Goal: Communication & Community: Answer question/provide support

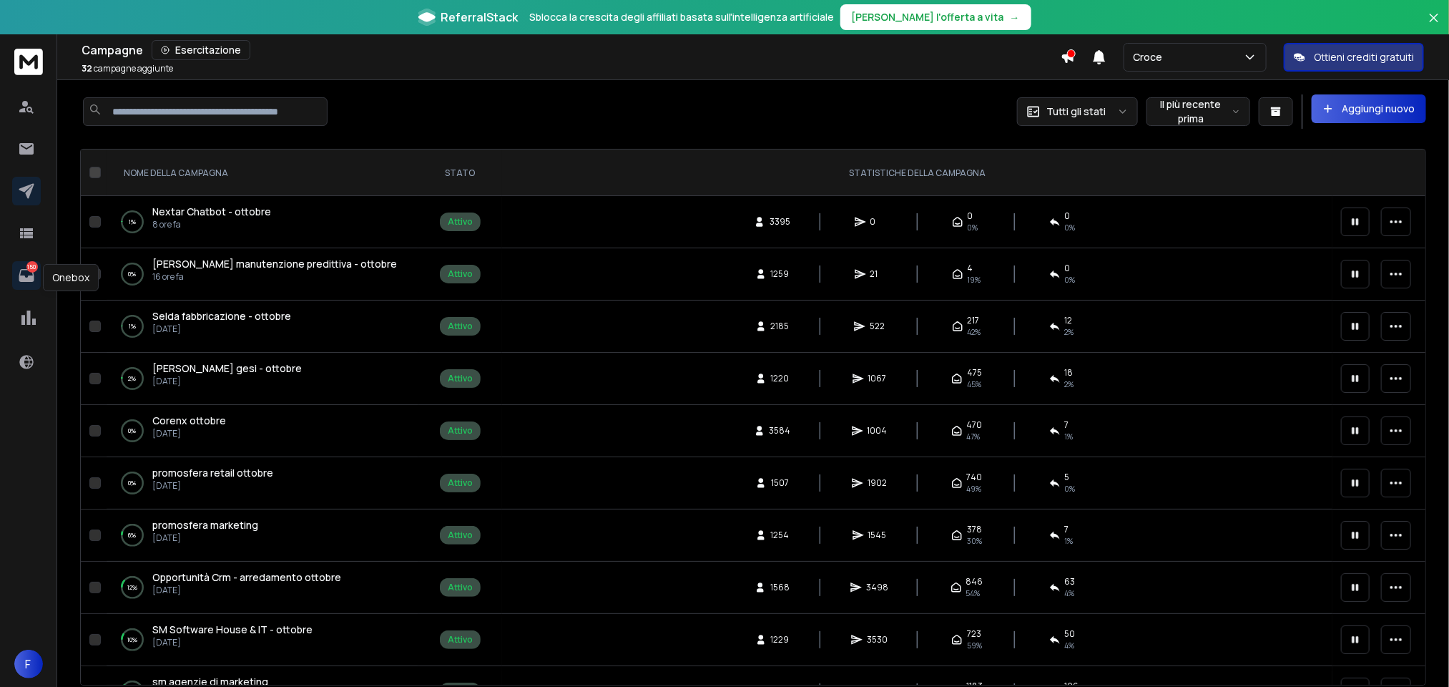
click at [30, 269] on font "150" at bounding box center [32, 267] width 9 height 8
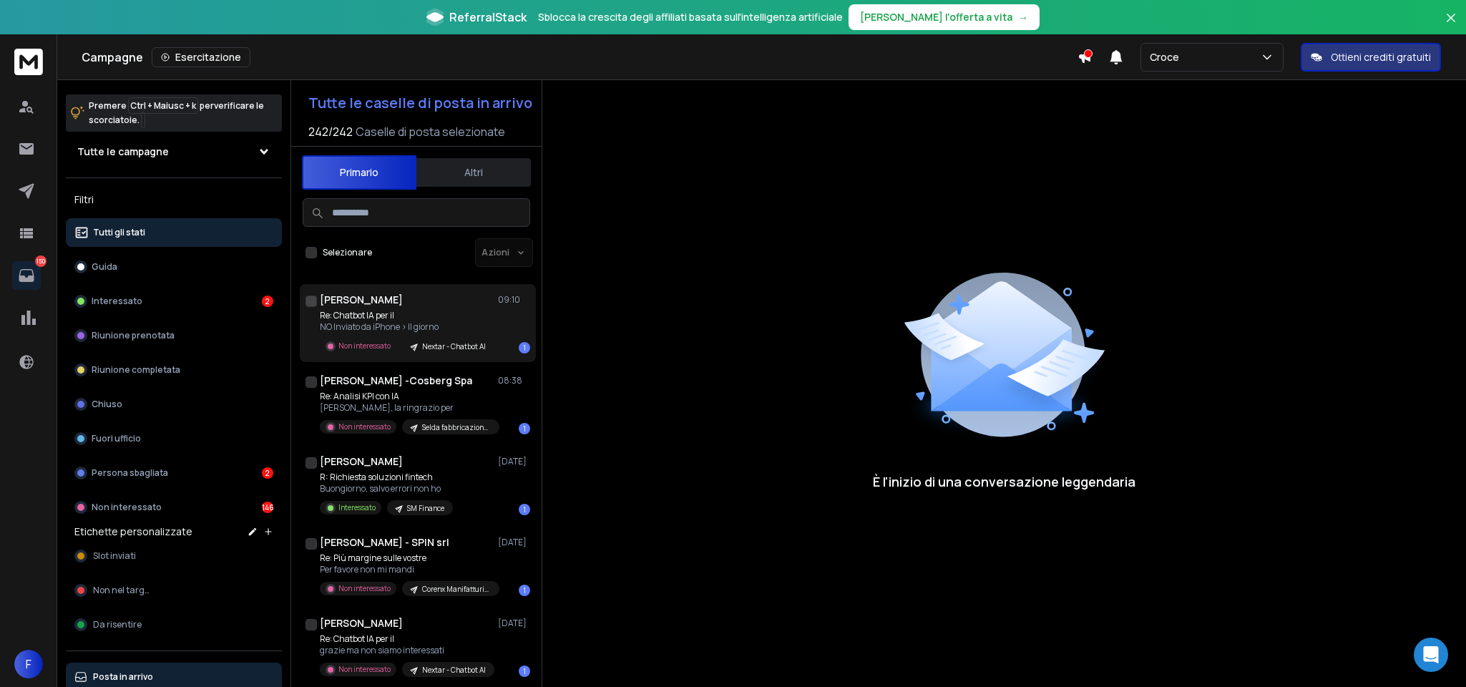
click at [517, 305] on p "09:10" at bounding box center [514, 299] width 32 height 11
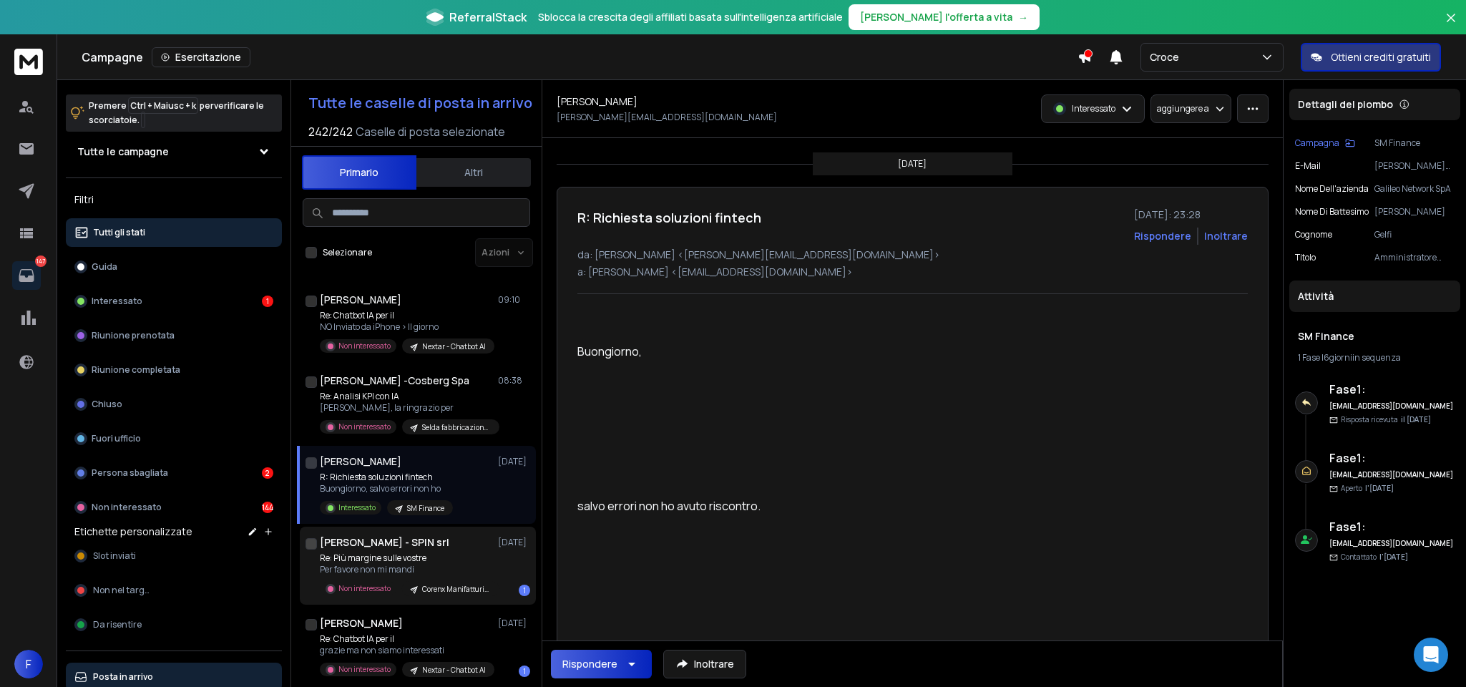
click at [457, 573] on p "Per favore non mi mandi" at bounding box center [406, 569] width 172 height 11
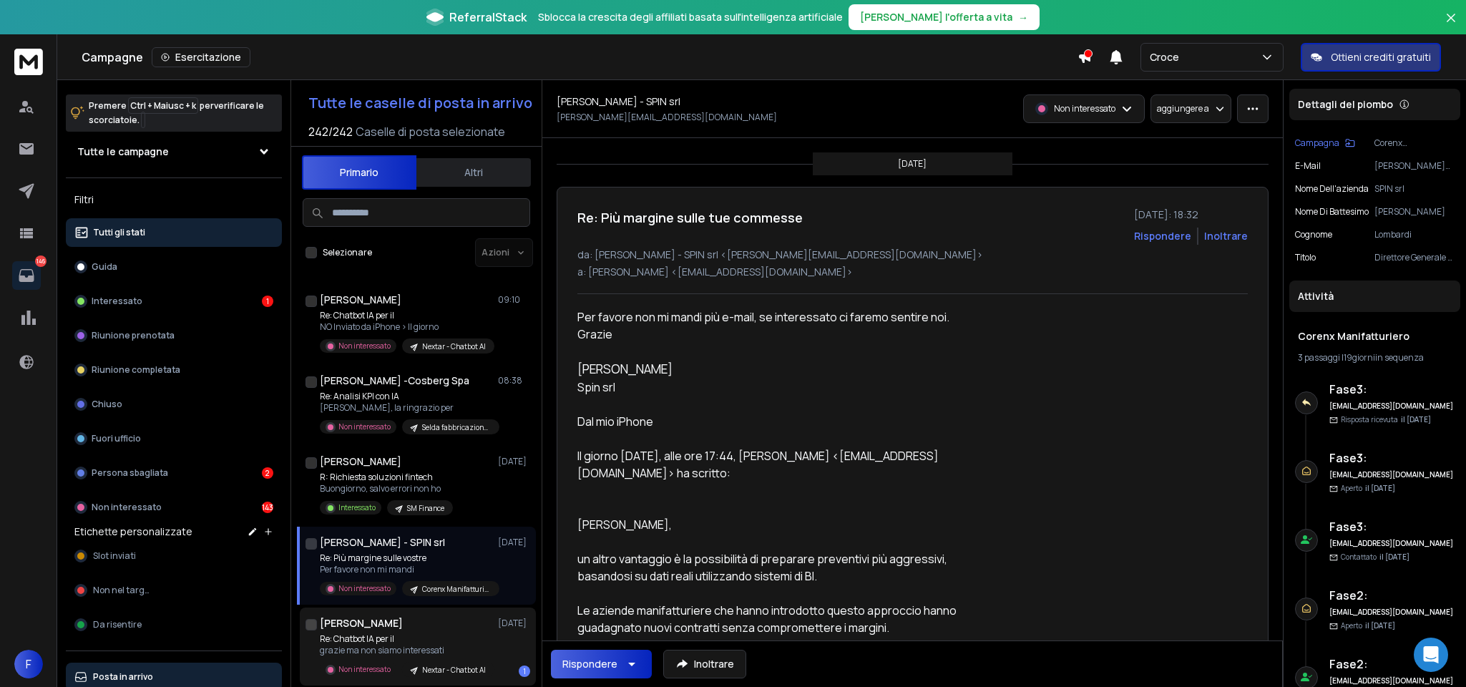
click at [438, 646] on font "grazie ma non siamo interessati" at bounding box center [382, 650] width 124 height 12
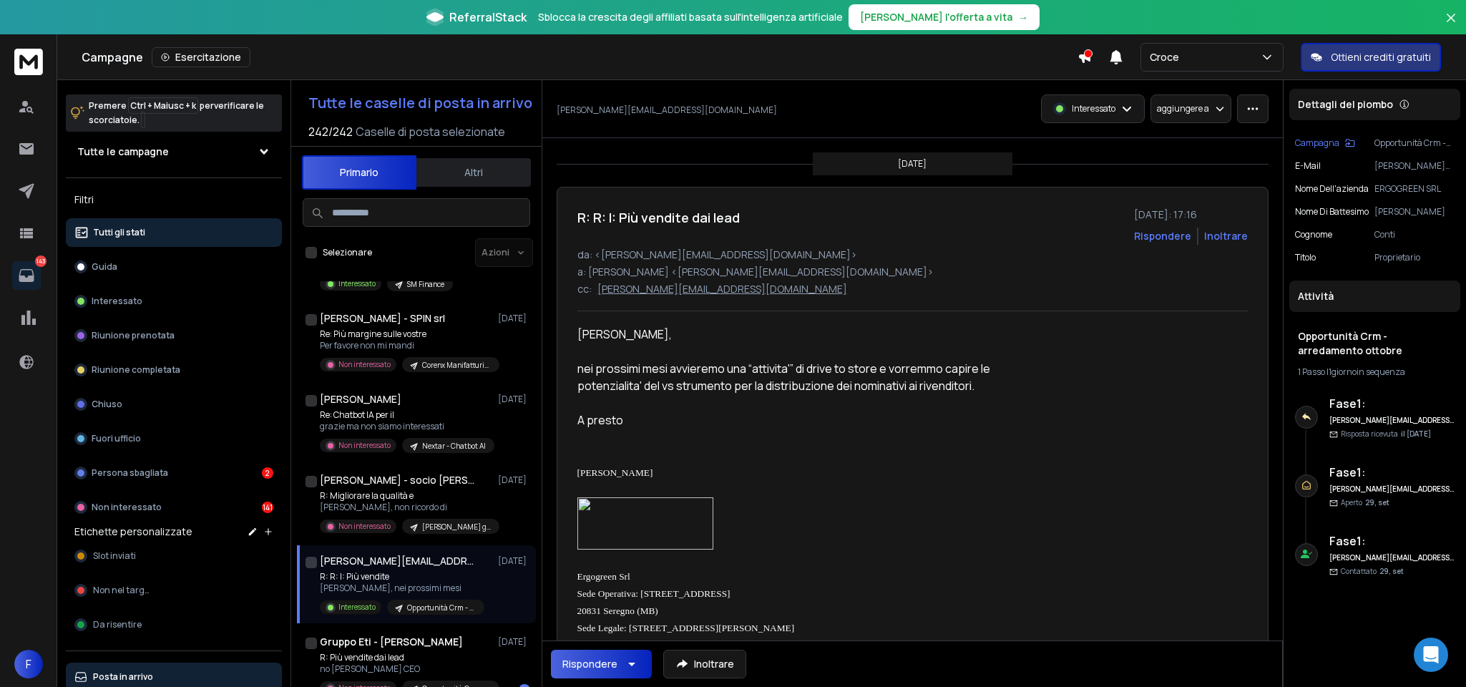
click at [603, 653] on button "Rispondere" at bounding box center [601, 663] width 101 height 29
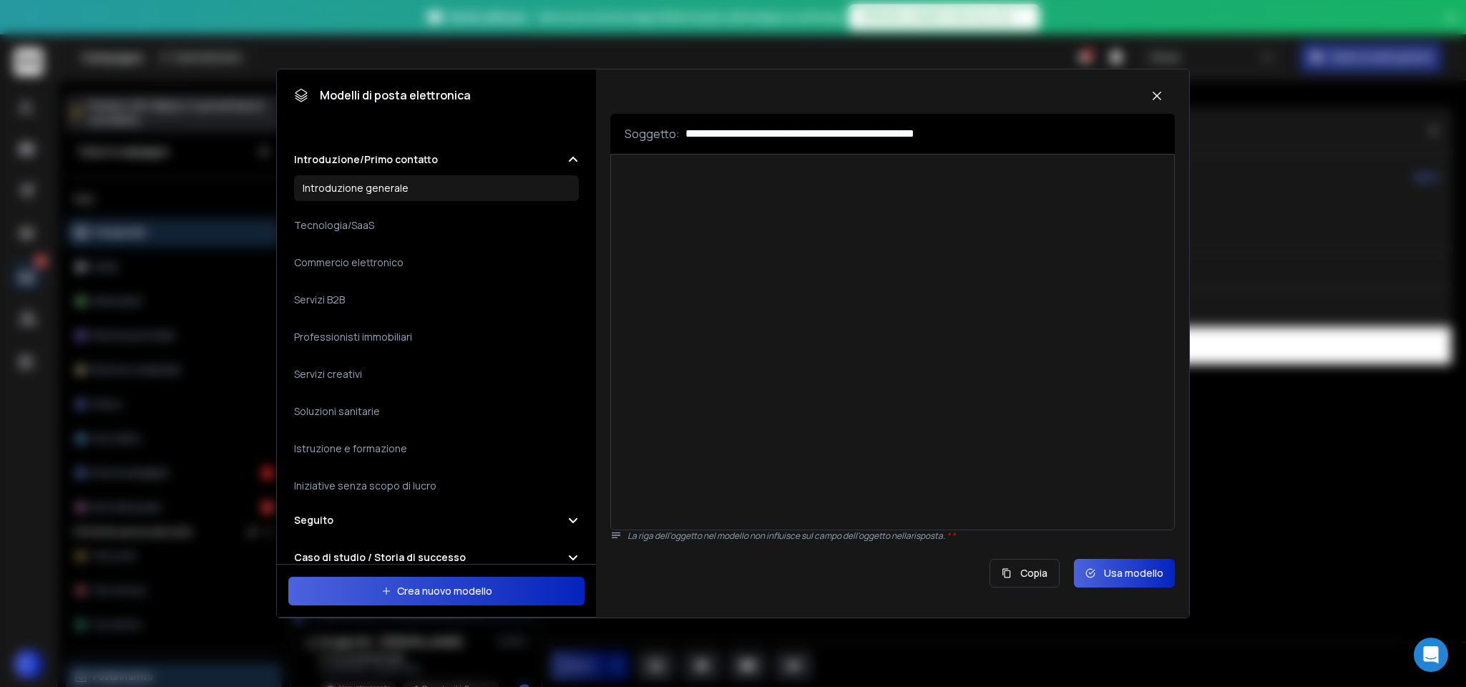
click at [1157, 97] on icon at bounding box center [1156, 96] width 9 height 9
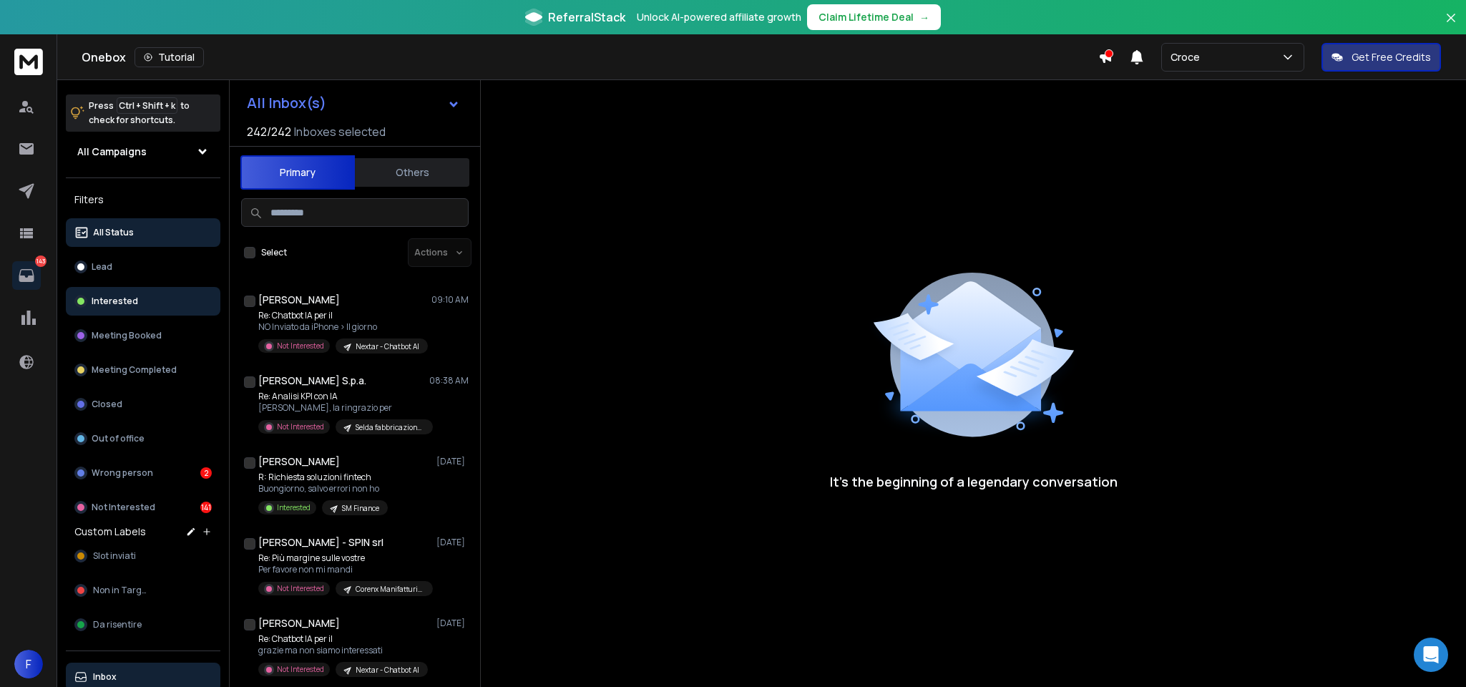
click at [198, 303] on button "Interested" at bounding box center [143, 301] width 155 height 29
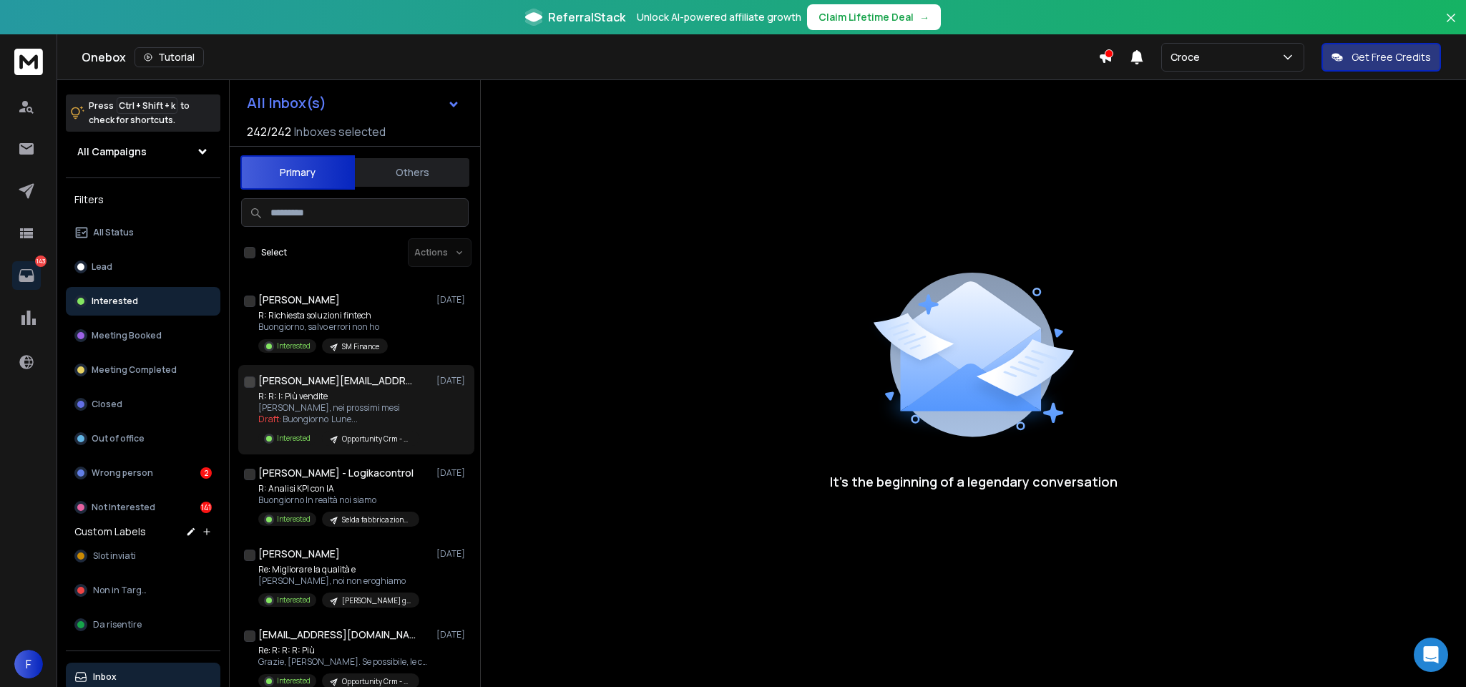
click at [399, 410] on p "Andrea buongiorno, nei prossimi mesi" at bounding box center [338, 407] width 161 height 11
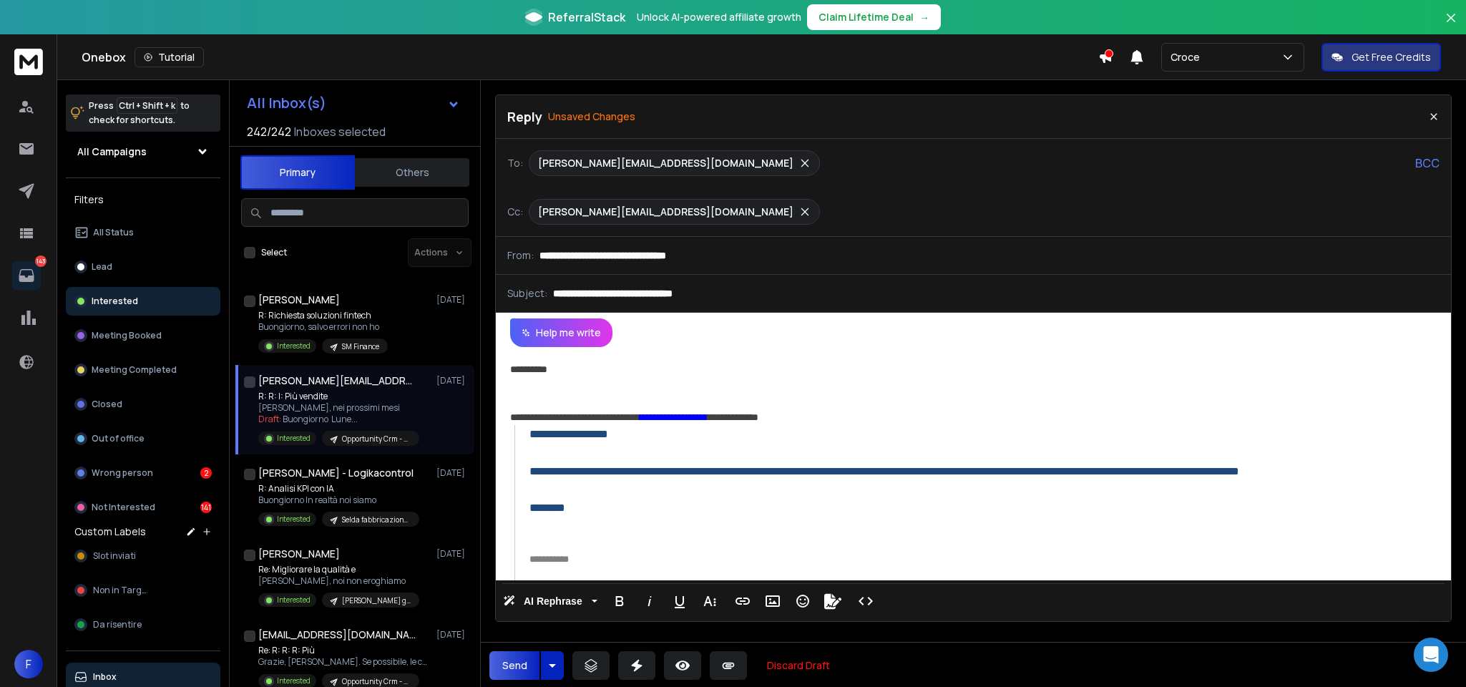
click at [657, 374] on div "**********" at bounding box center [973, 463] width 955 height 233
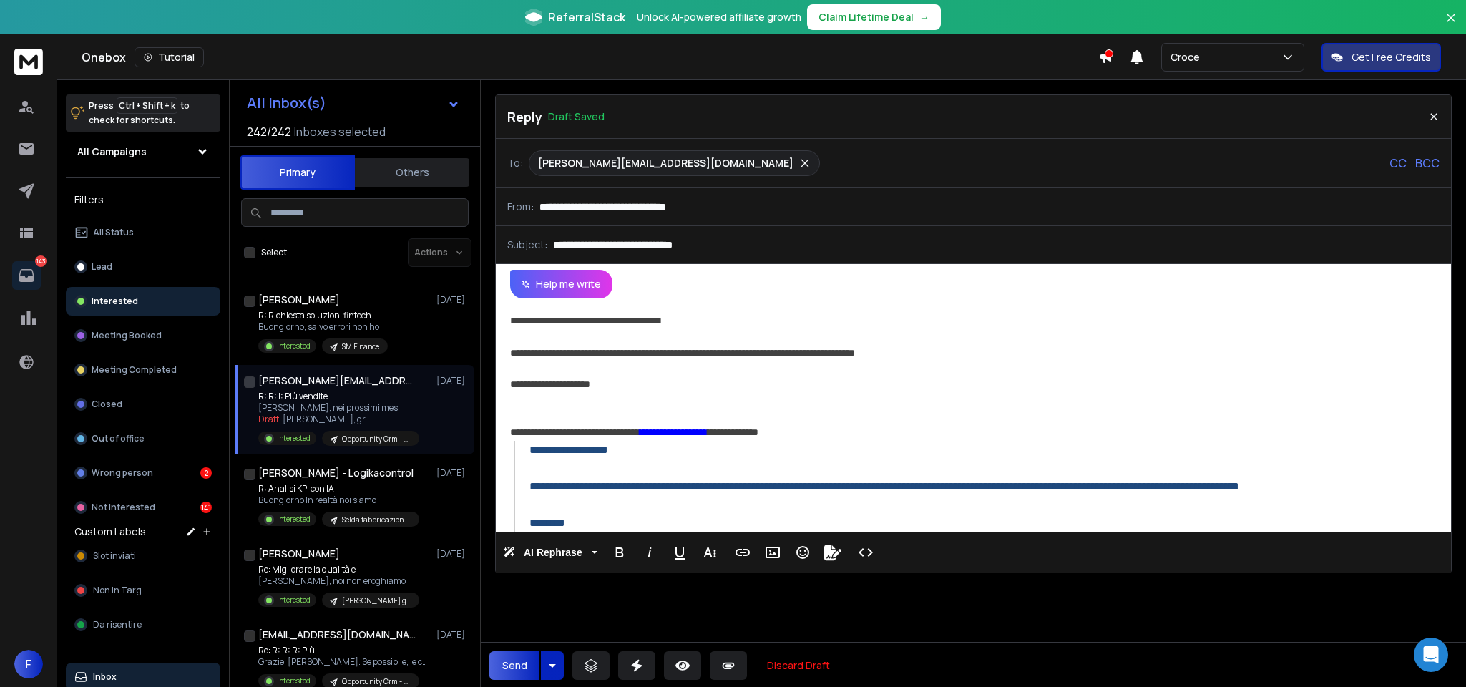
click at [511, 664] on button "Send" at bounding box center [514, 665] width 50 height 29
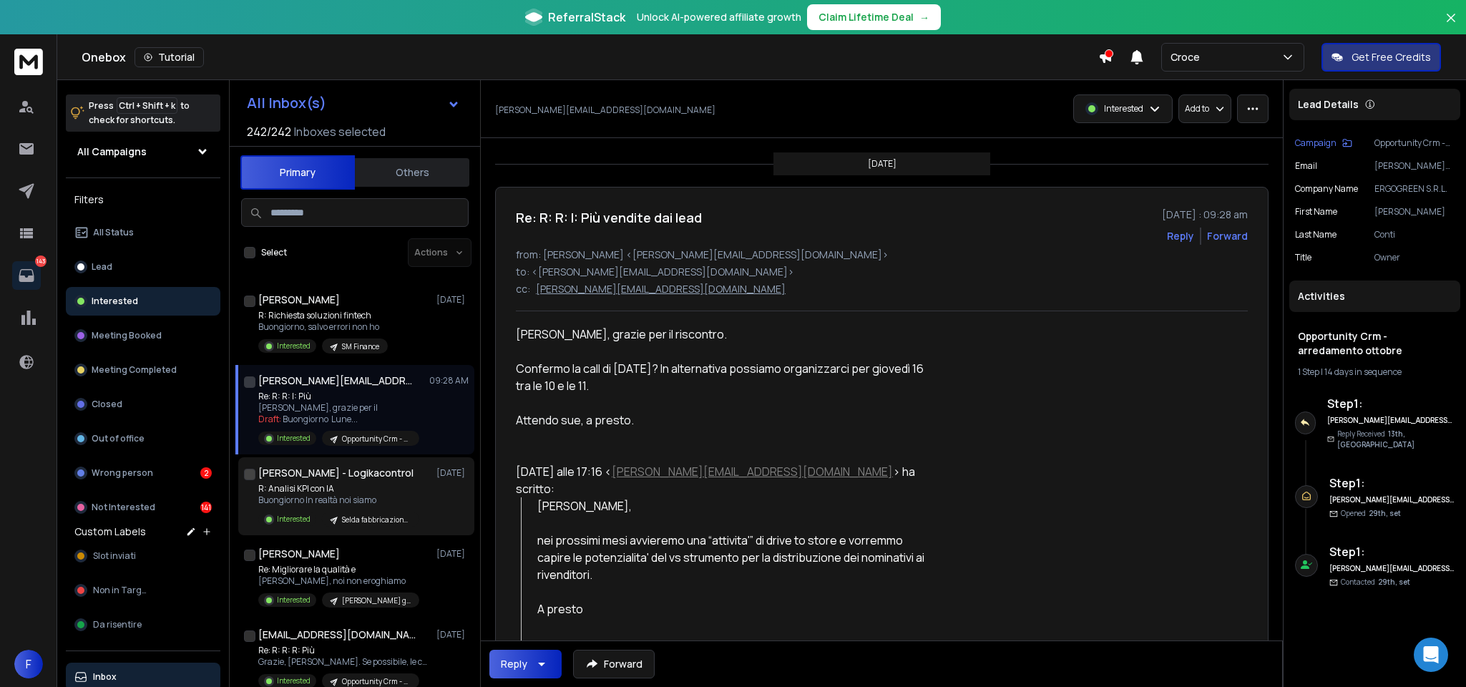
click at [426, 506] on div "R: Analisi KPI con IA Buongiorno In realtà noi siamo Interested Selda fabbricaz…" at bounding box center [363, 505] width 210 height 44
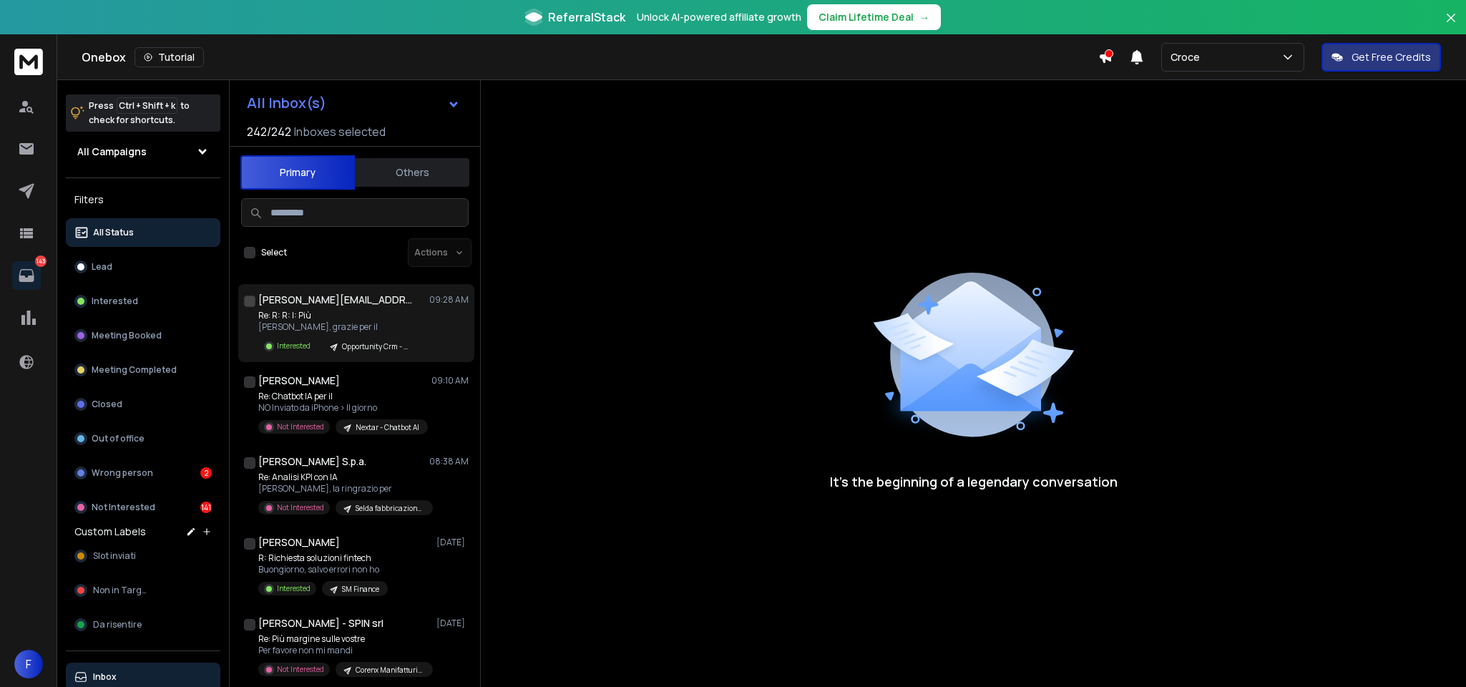
click at [378, 325] on p "[PERSON_NAME], grazie per il" at bounding box center [338, 326] width 161 height 11
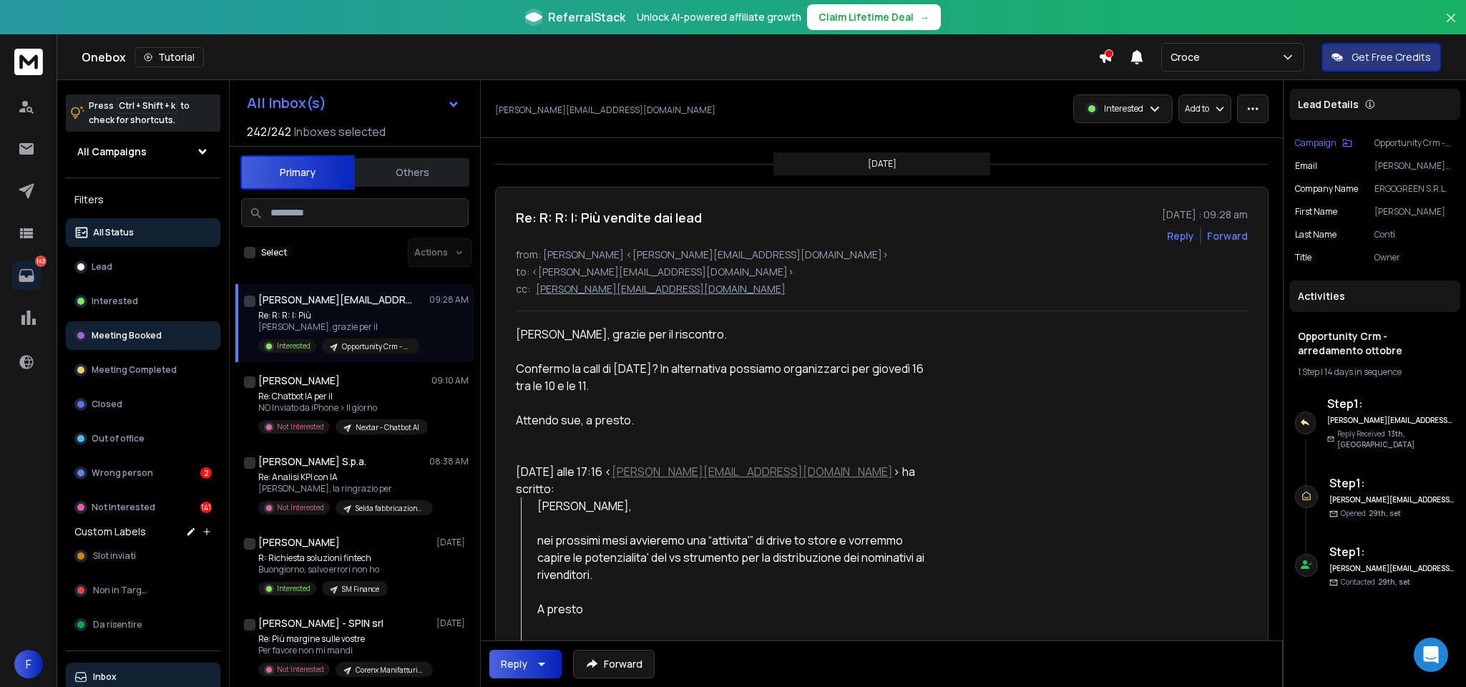
click at [129, 340] on p "Meeting Booked" at bounding box center [127, 335] width 70 height 11
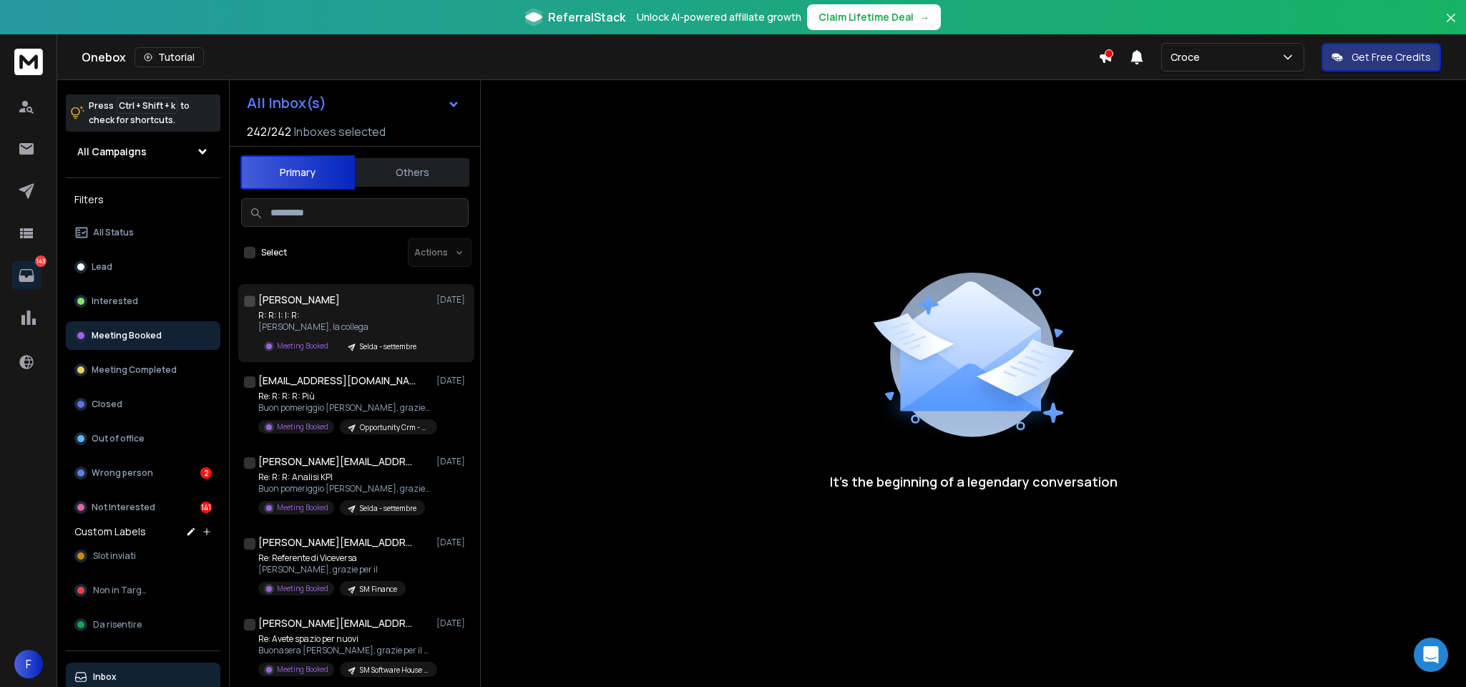
click at [411, 339] on div "Selda - settembre" at bounding box center [382, 345] width 85 height 15
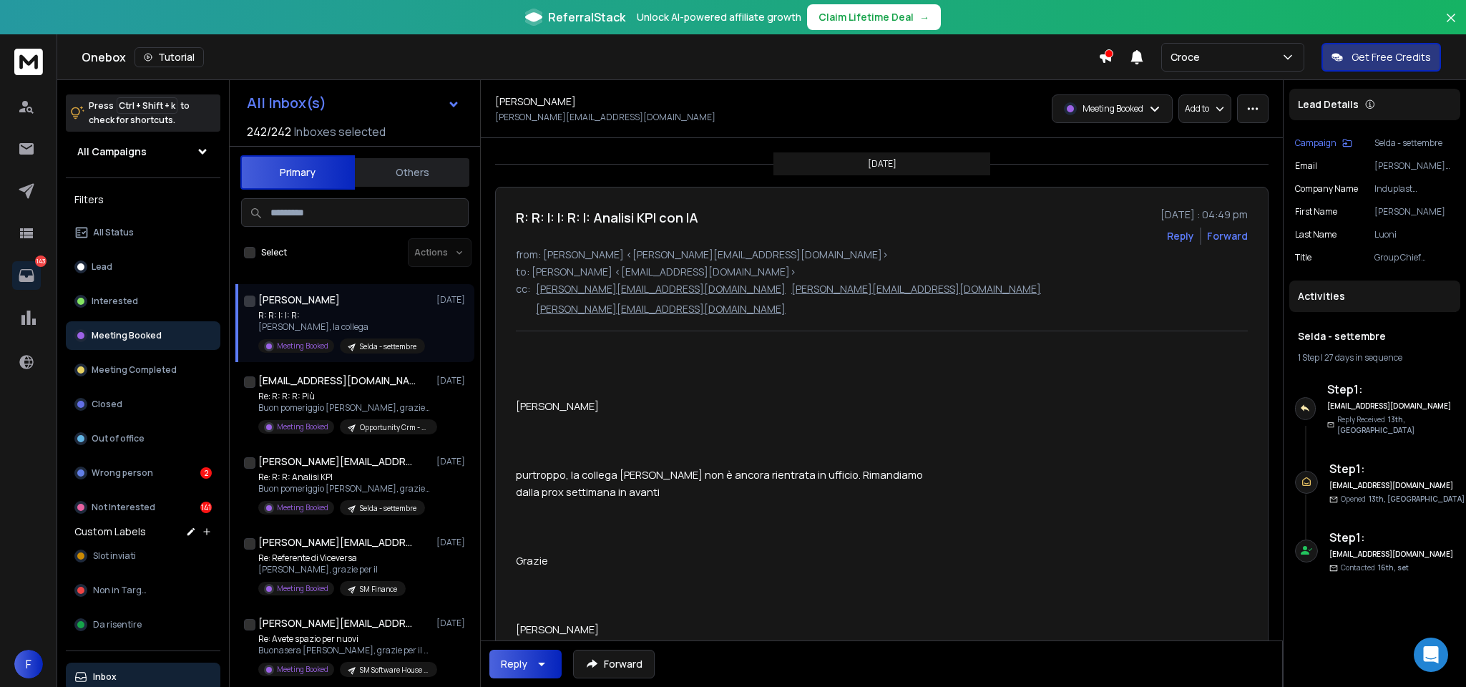
click at [546, 662] on icon "button" at bounding box center [541, 663] width 17 height 17
click at [541, 625] on p "Reply All" at bounding box center [532, 626] width 39 height 14
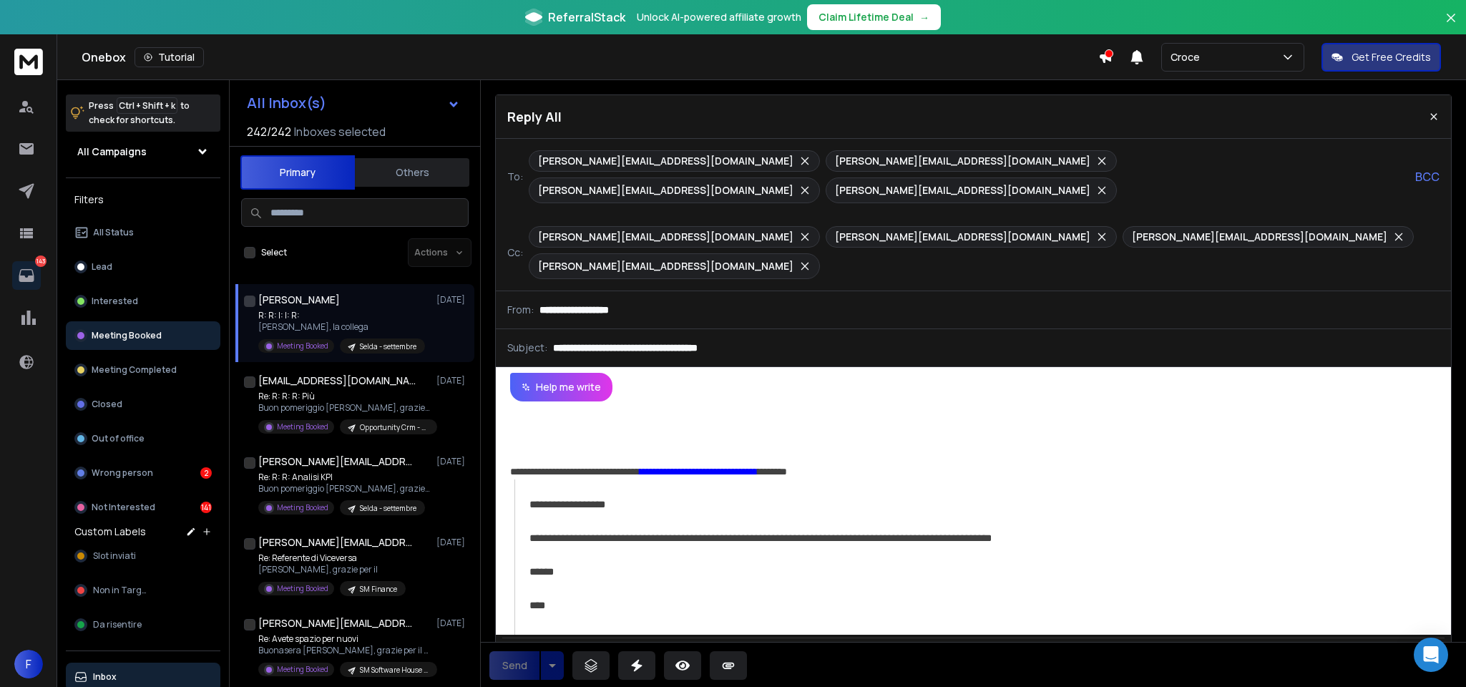
click at [825, 197] on div "umberto.luoni@induplastgroup.com" at bounding box center [970, 190] width 291 height 26
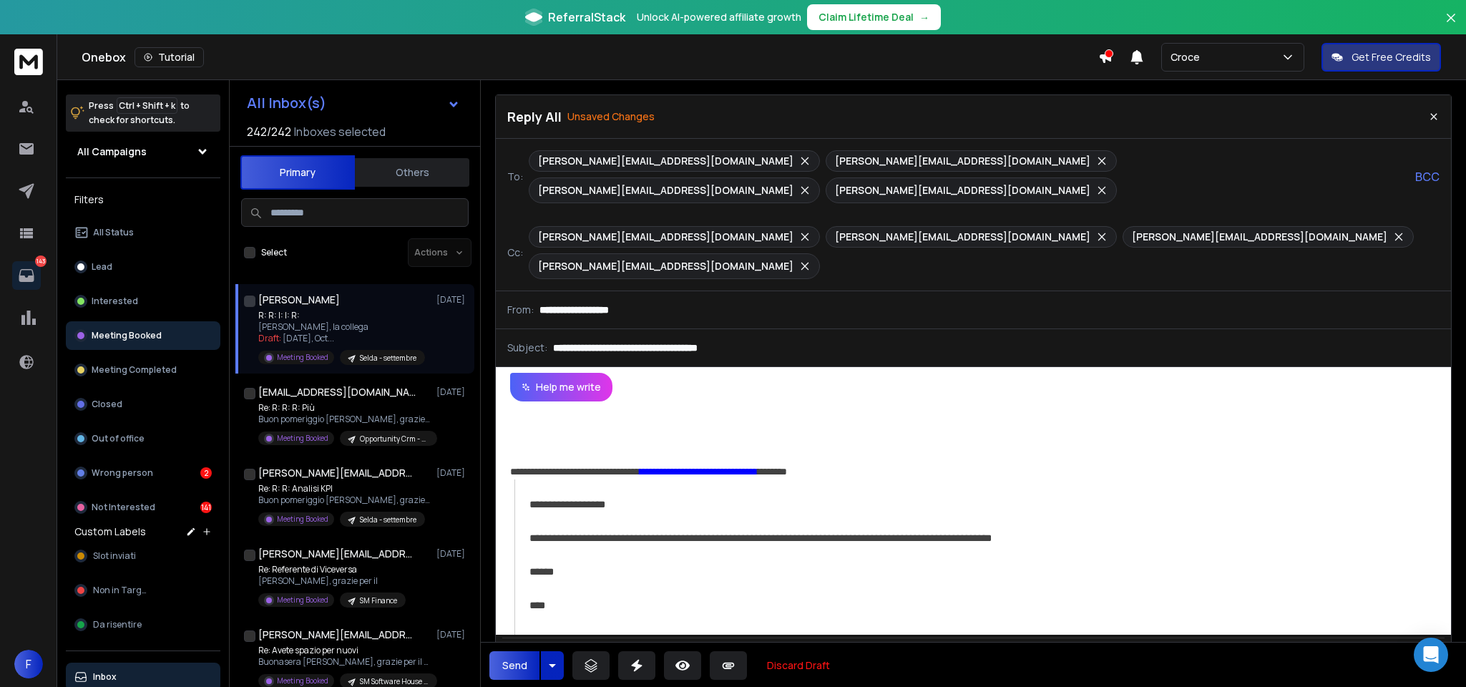
click at [1098, 192] on icon at bounding box center [1102, 191] width 8 height 8
click at [1096, 164] on icon at bounding box center [1101, 160] width 11 height 11
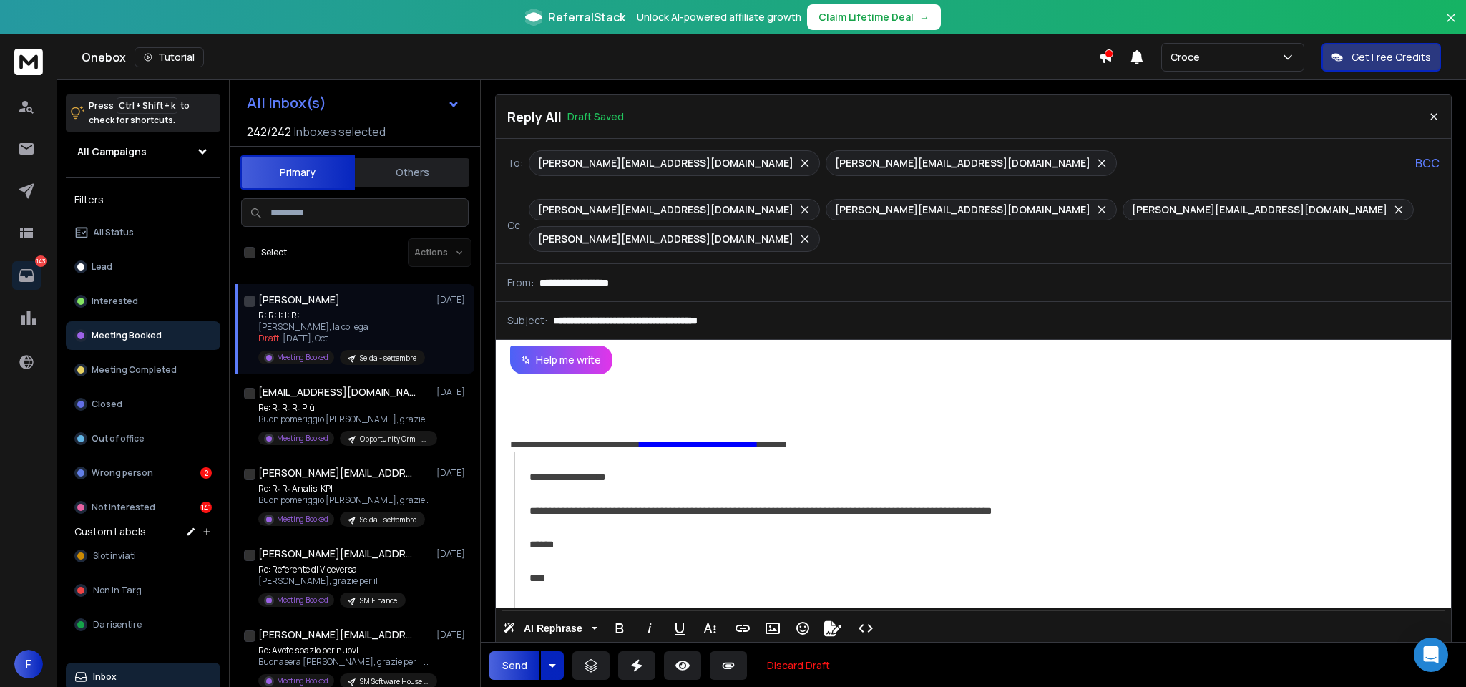
click at [1096, 161] on icon at bounding box center [1101, 162] width 11 height 11
click at [1393, 211] on icon at bounding box center [1398, 209] width 11 height 11
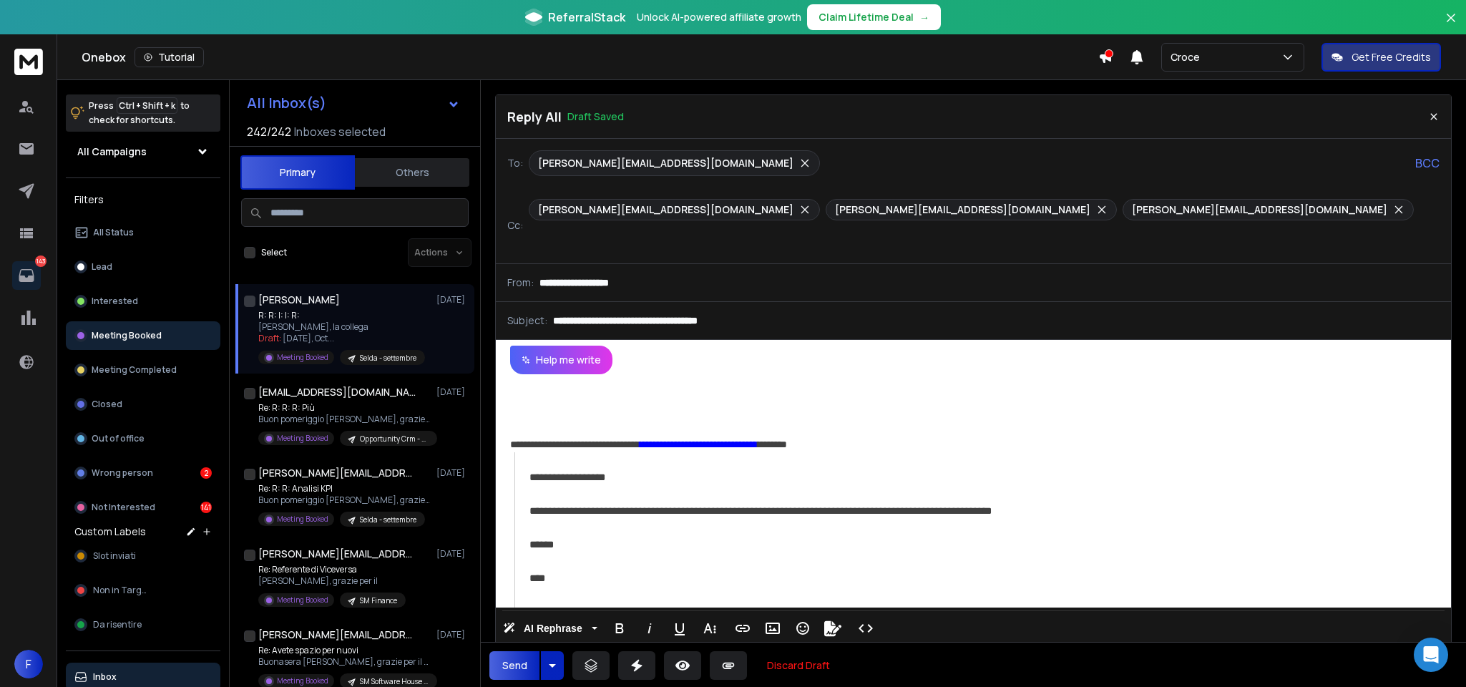
click at [590, 374] on div "**********" at bounding box center [973, 490] width 955 height 233
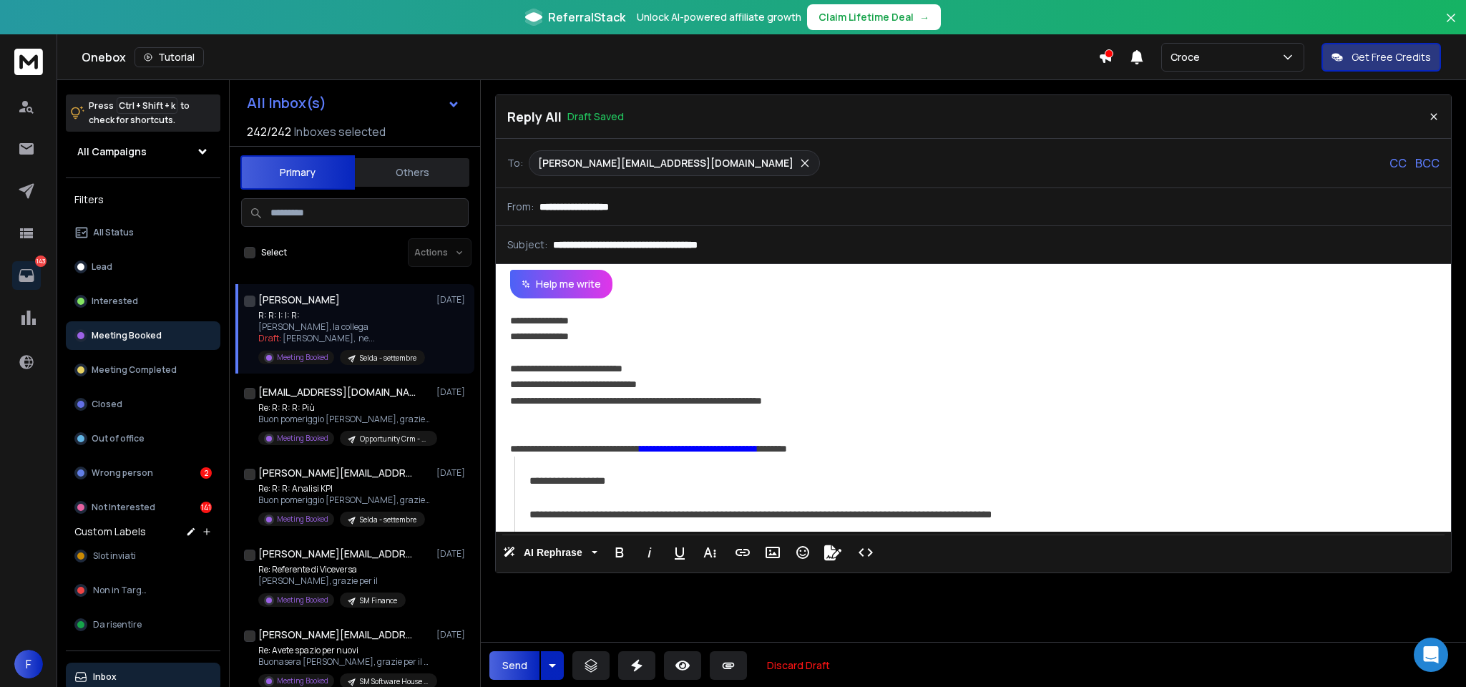
click at [640, 367] on div "**********" at bounding box center [963, 369] width 906 height 16
click at [860, 399] on div "**********" at bounding box center [963, 401] width 906 height 16
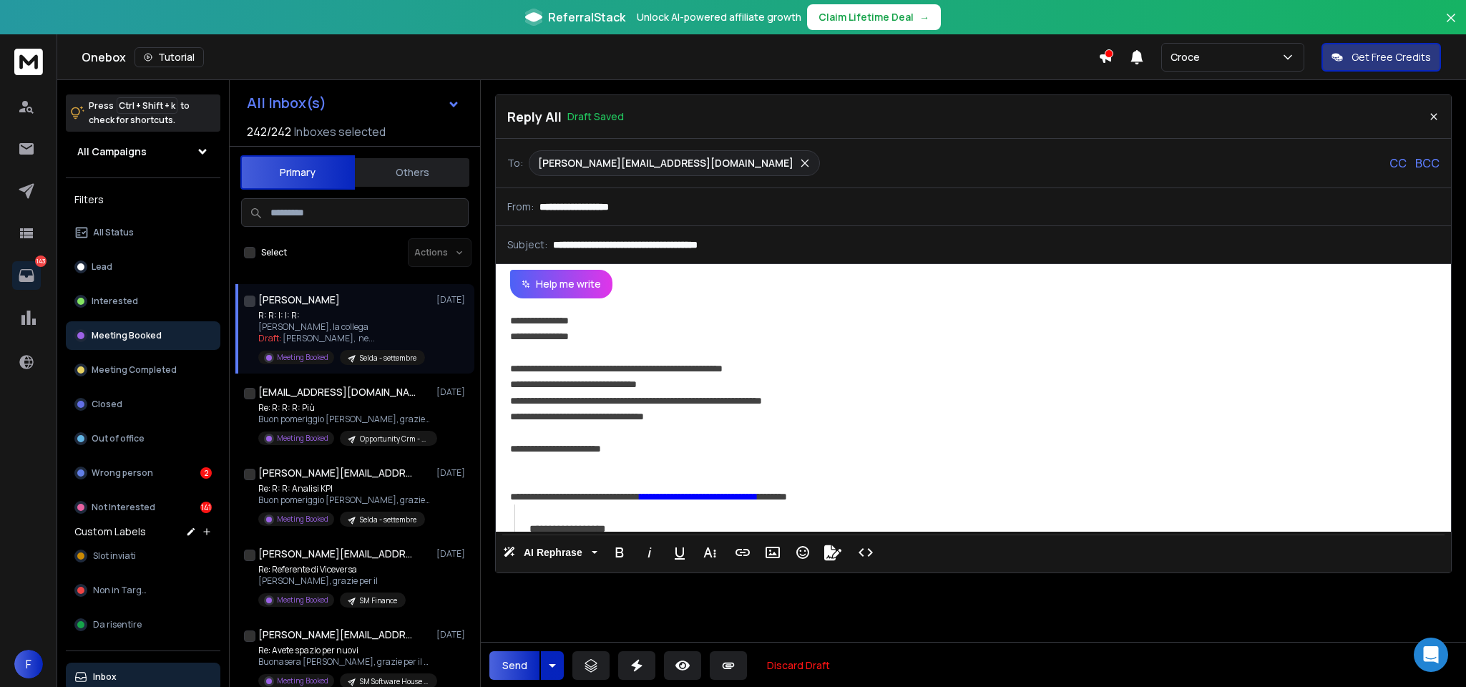
click at [1391, 162] on p "CC" at bounding box center [1397, 163] width 17 height 17
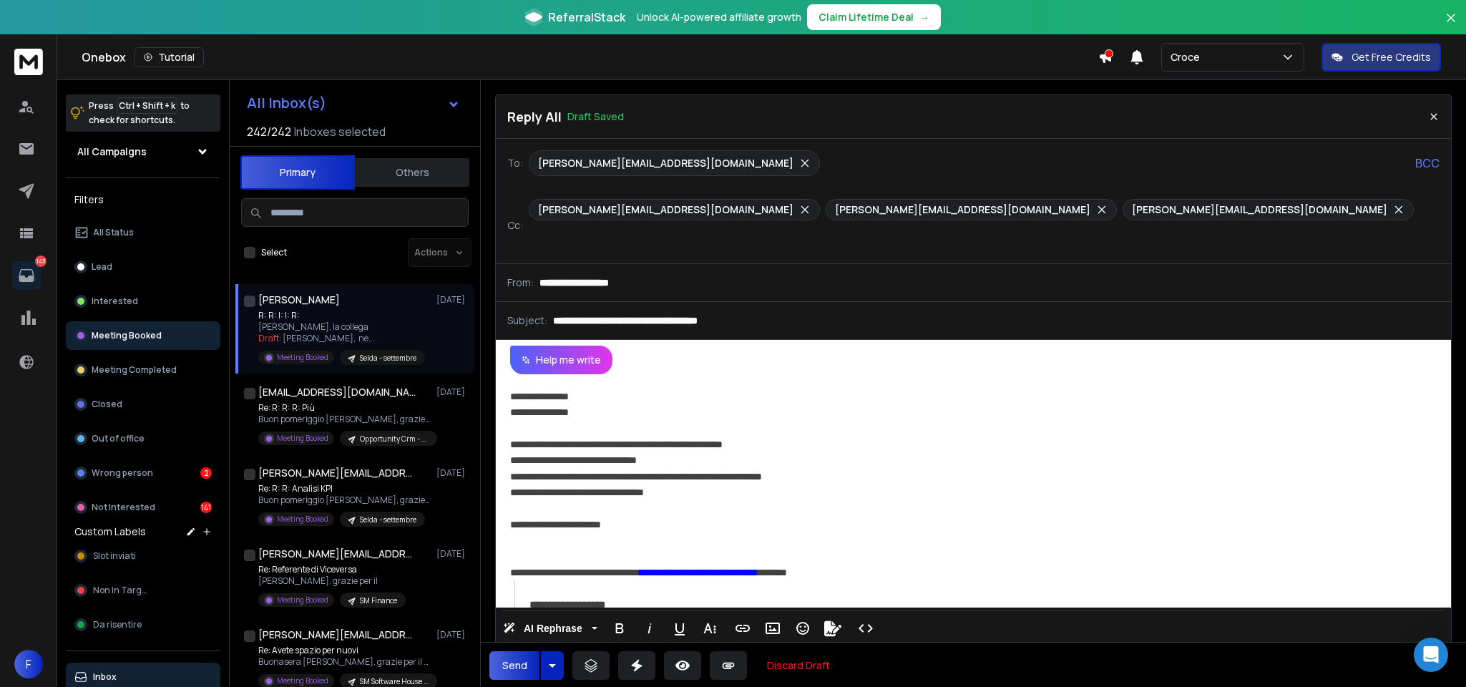
click at [513, 666] on button "Send" at bounding box center [514, 665] width 50 height 29
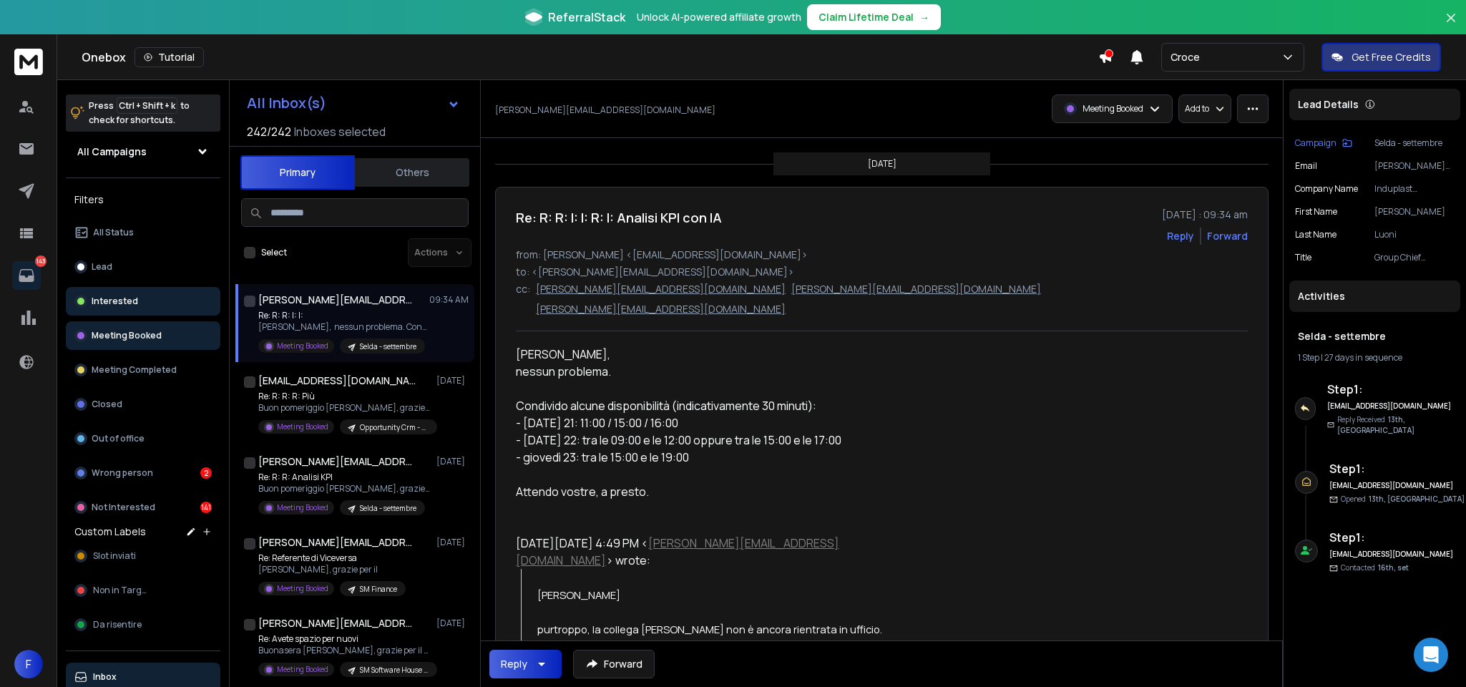
click at [140, 299] on button "Interested" at bounding box center [143, 301] width 155 height 29
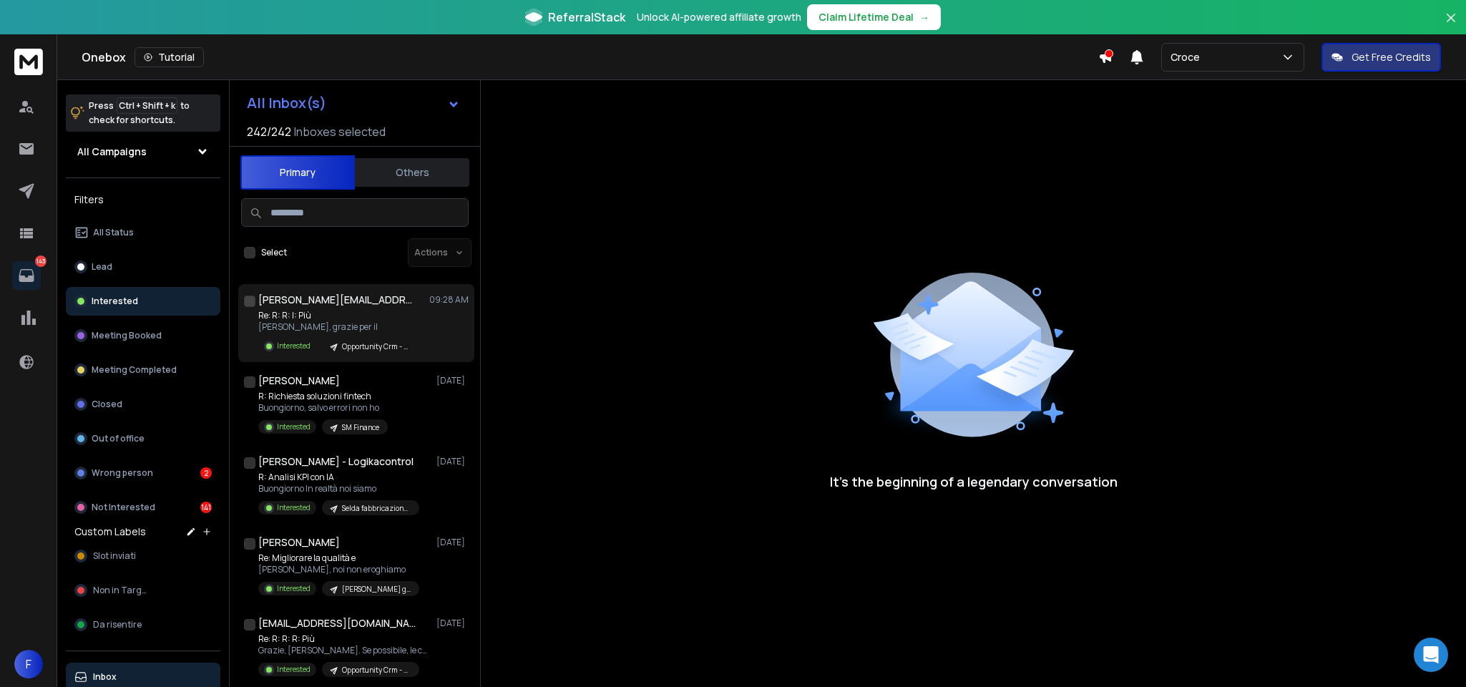
click at [432, 344] on div "Re: R: R: I: Più Buongiorno Luigi, grazie per il Interested Opportunity Crm - a…" at bounding box center [363, 332] width 210 height 44
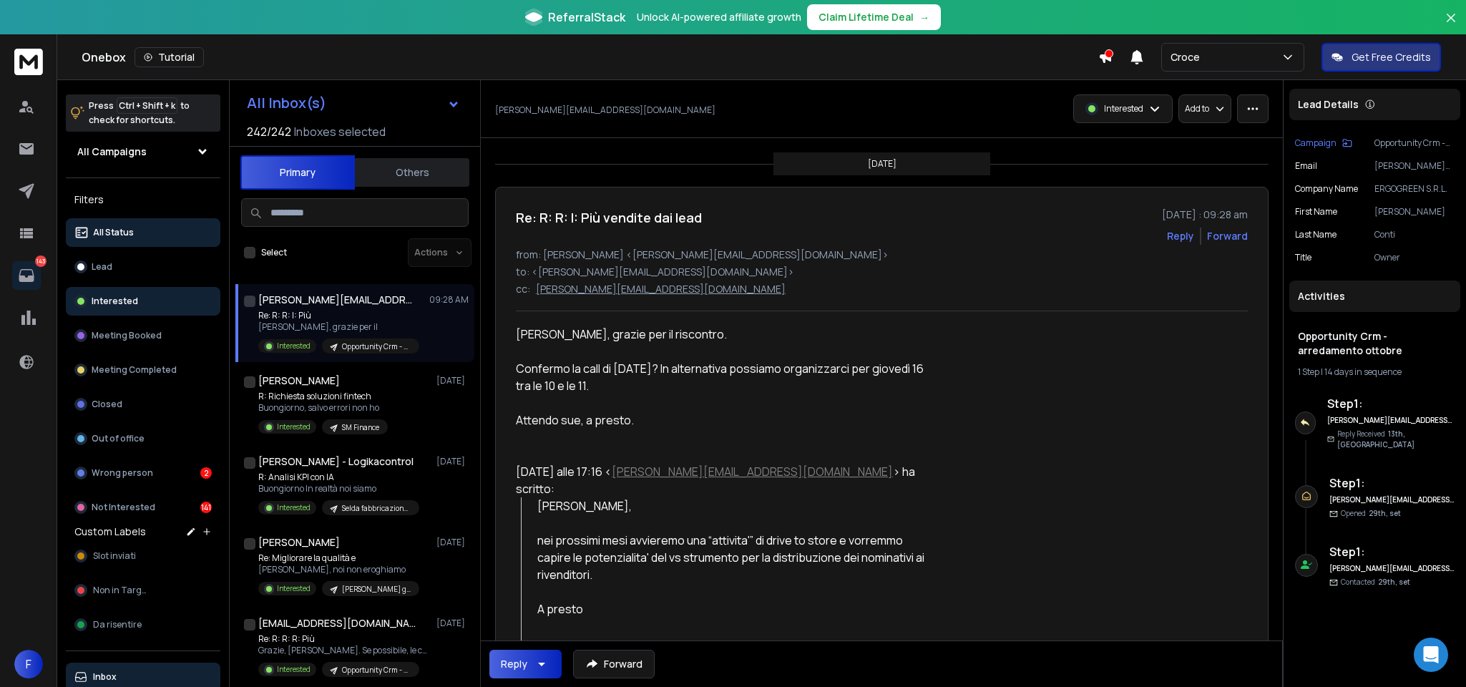
click at [166, 232] on button "All Status" at bounding box center [143, 232] width 155 height 29
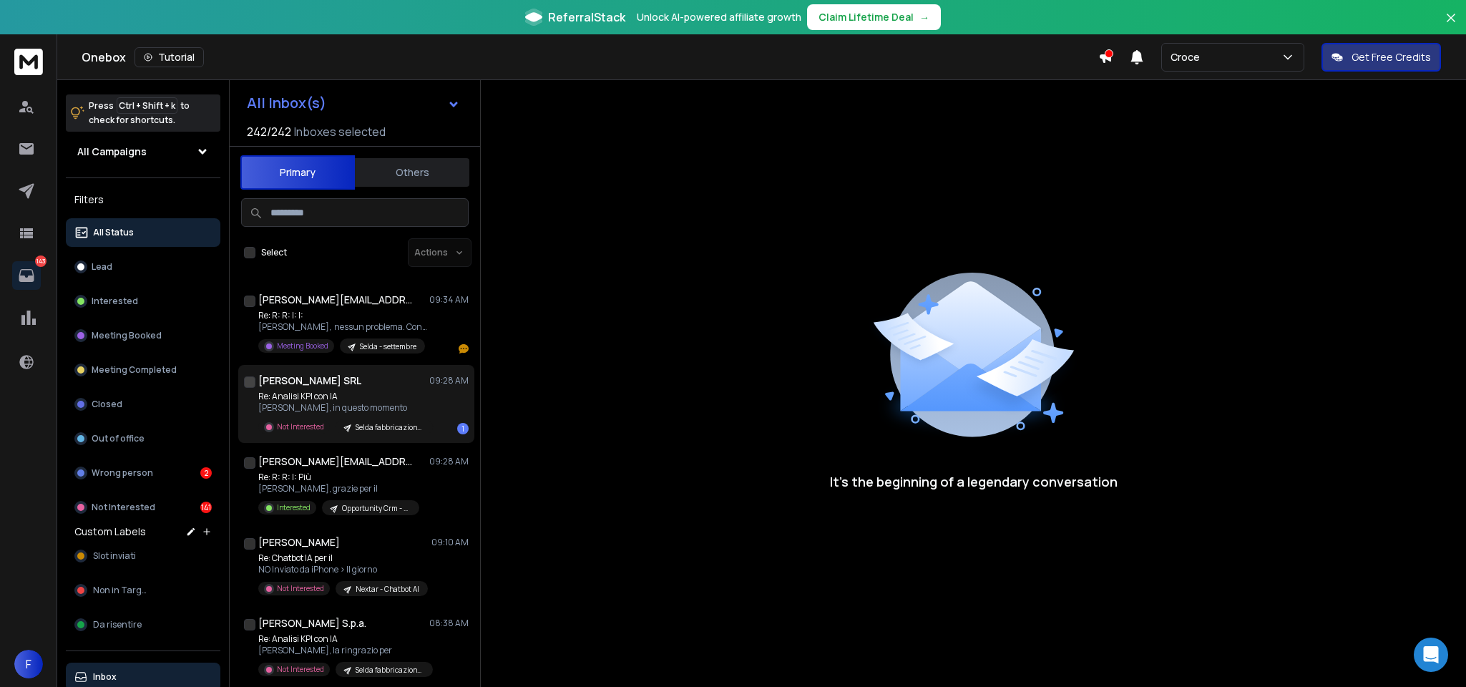
click at [417, 396] on p "Re: Analisi KPI con IA" at bounding box center [344, 396] width 172 height 11
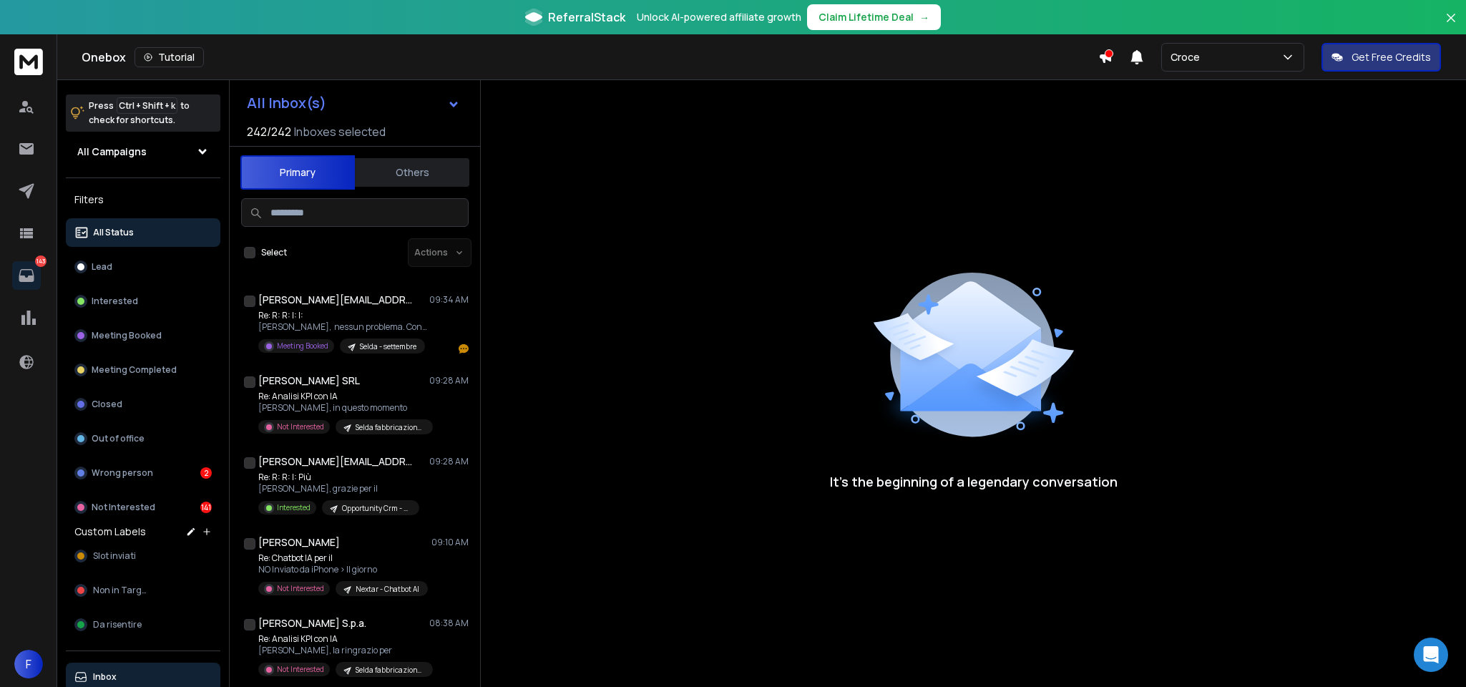
click at [479, 202] on div "Select Actions [PERSON_NAME][EMAIL_ADDRESS][DOMAIN_NAME] 09:34 AM Re: R: R: I: …" at bounding box center [355, 490] width 250 height 597
